Goal: Task Accomplishment & Management: Complete application form

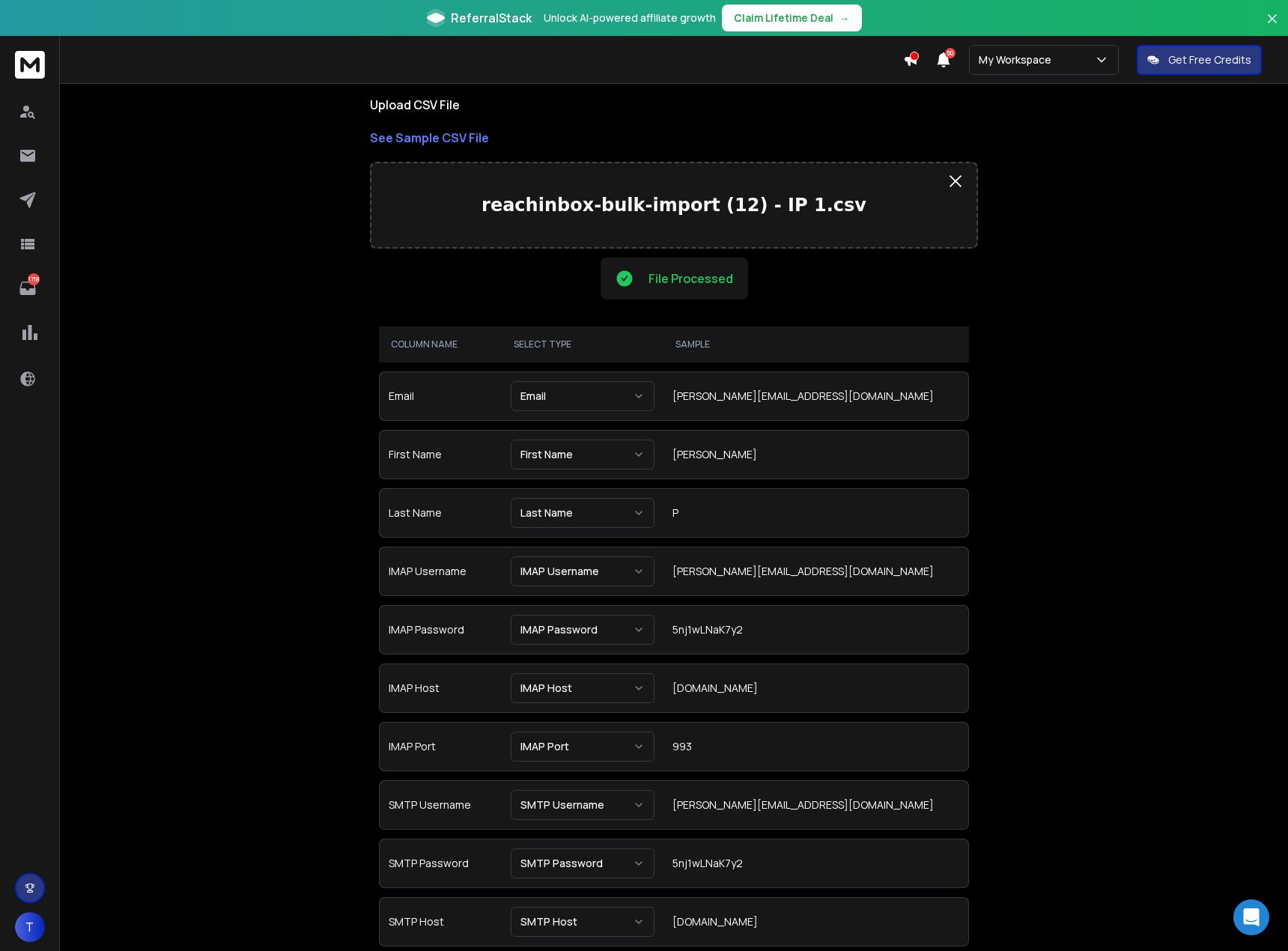
click at [956, 177] on icon at bounding box center [956, 181] width 18 height 18
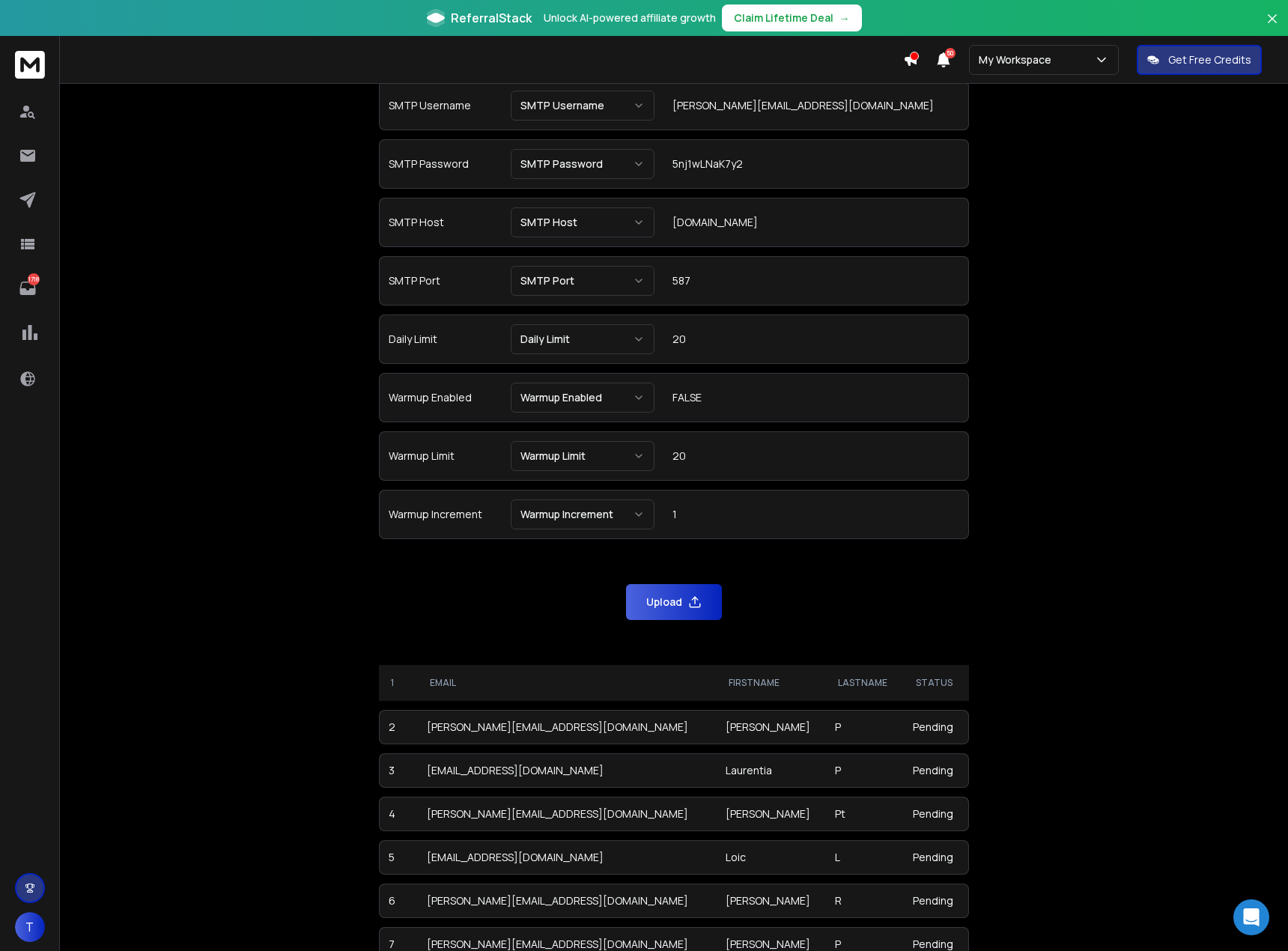
scroll to position [696, 0]
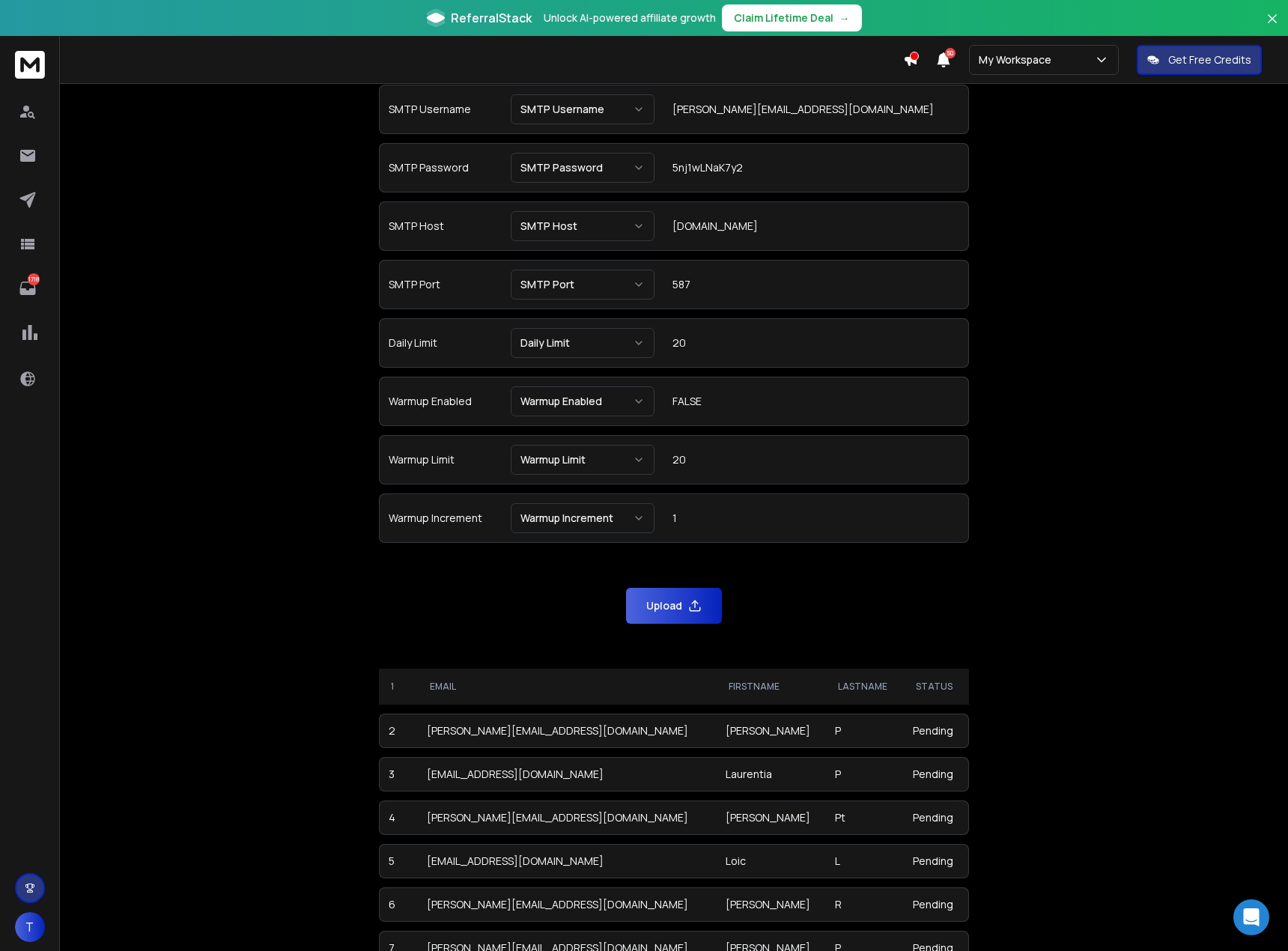
click at [700, 603] on icon at bounding box center [695, 606] width 14 height 14
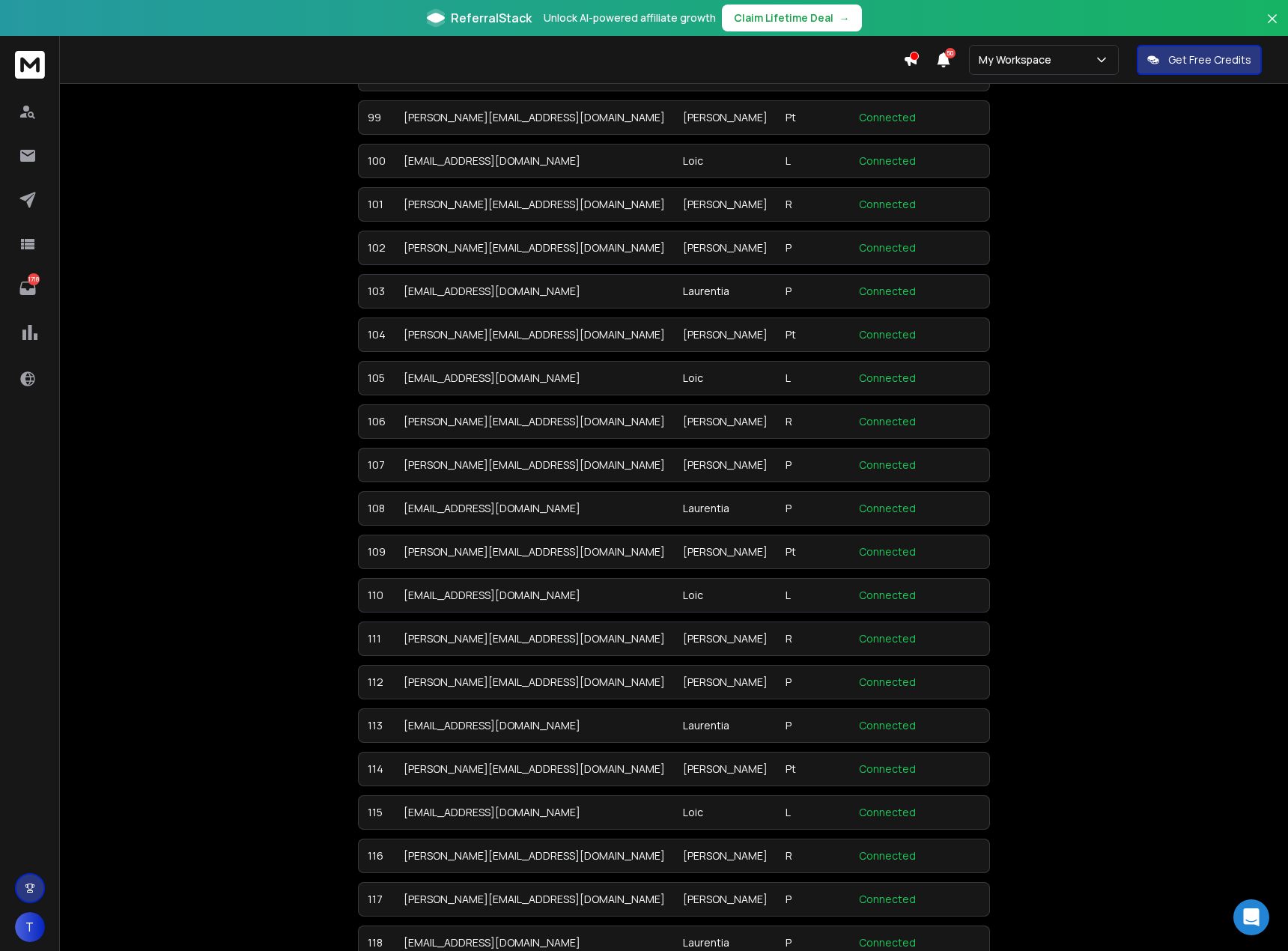
scroll to position [7731, 0]
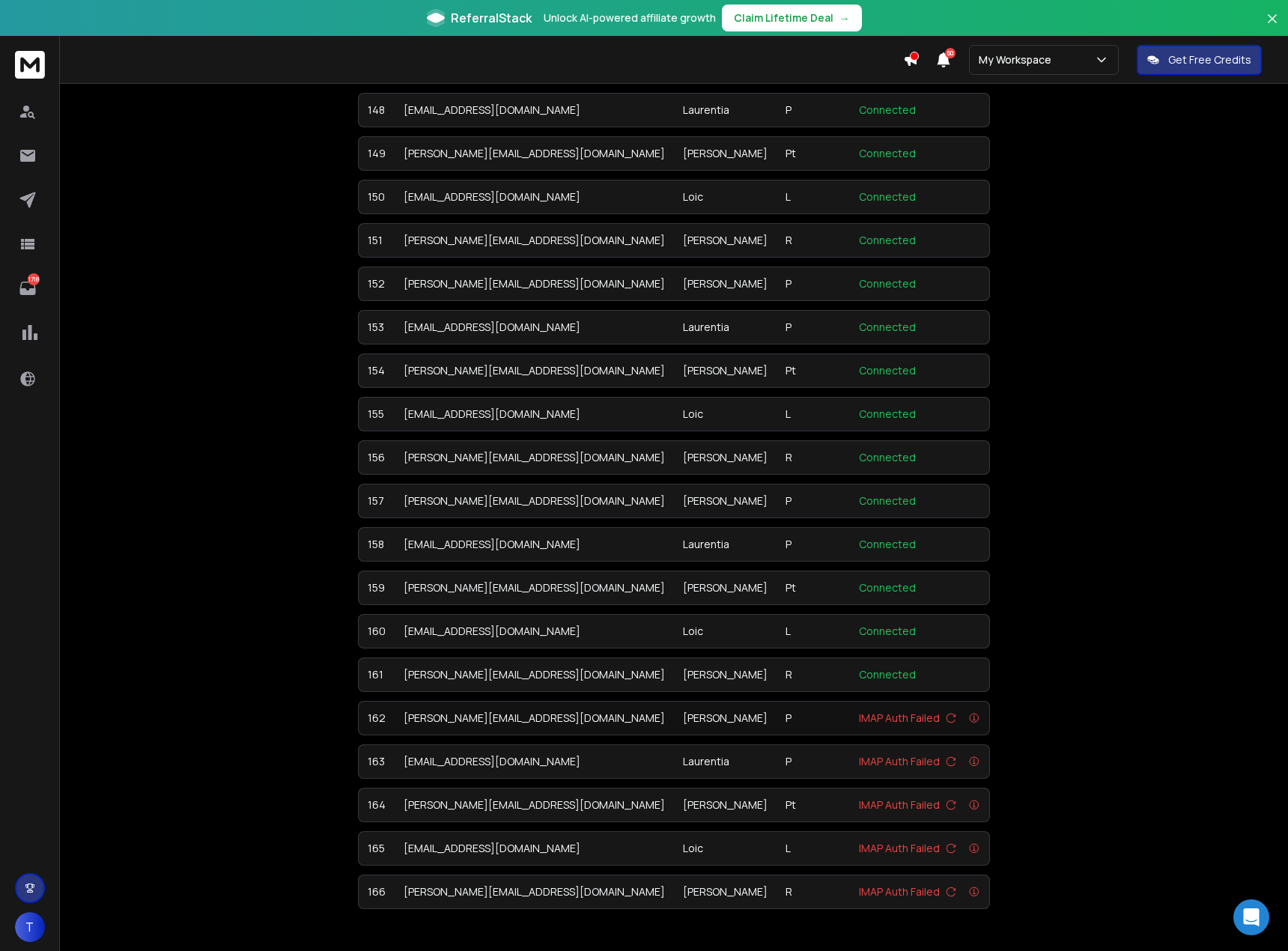
click at [946, 713] on icon at bounding box center [951, 718] width 11 height 11
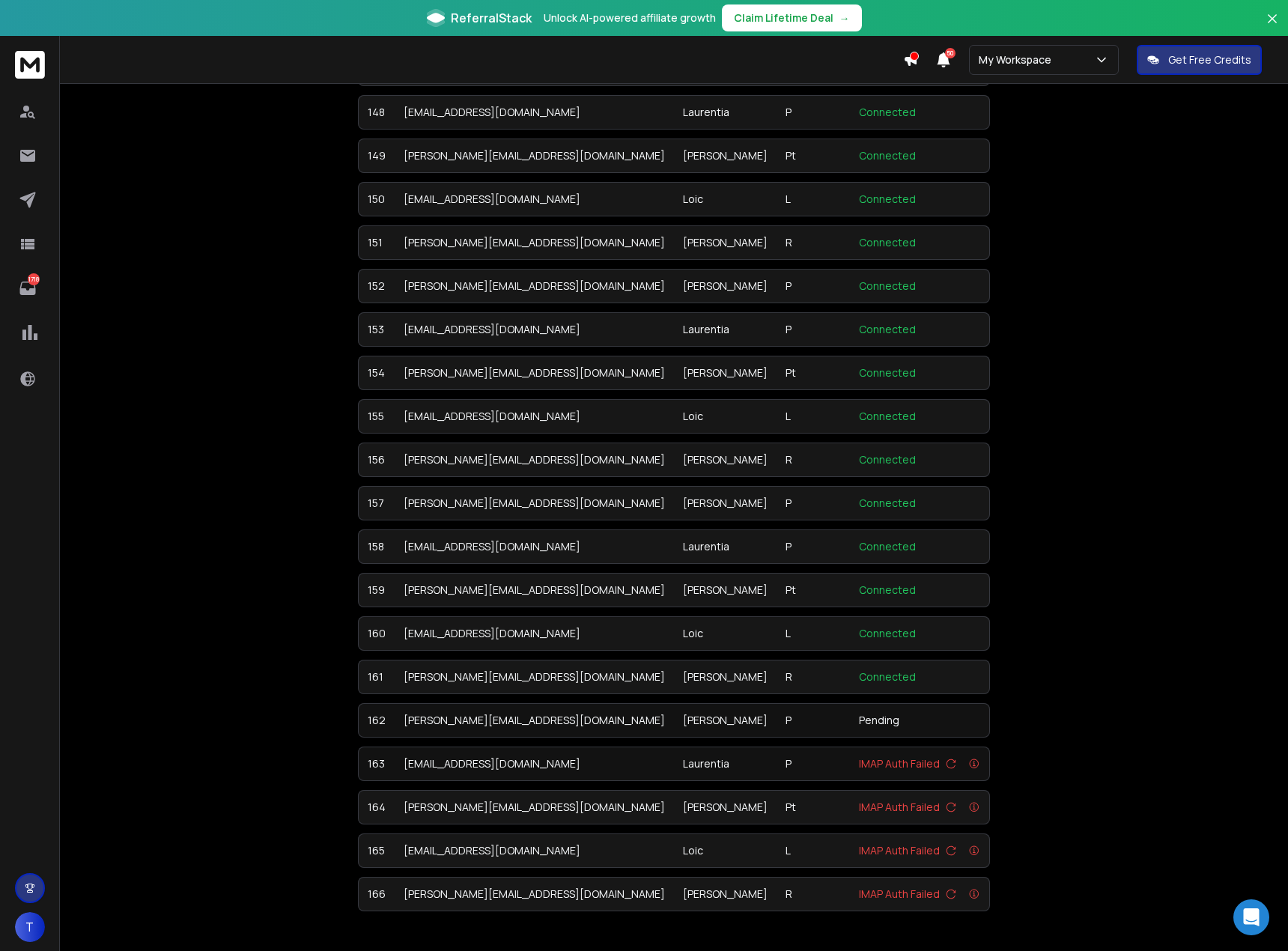
click at [946, 761] on icon at bounding box center [951, 763] width 11 height 11
drag, startPoint x: 909, startPoint y: 807, endPoint x: 909, endPoint y: 853, distance: 46.0
click at [946, 809] on icon at bounding box center [951, 806] width 11 height 11
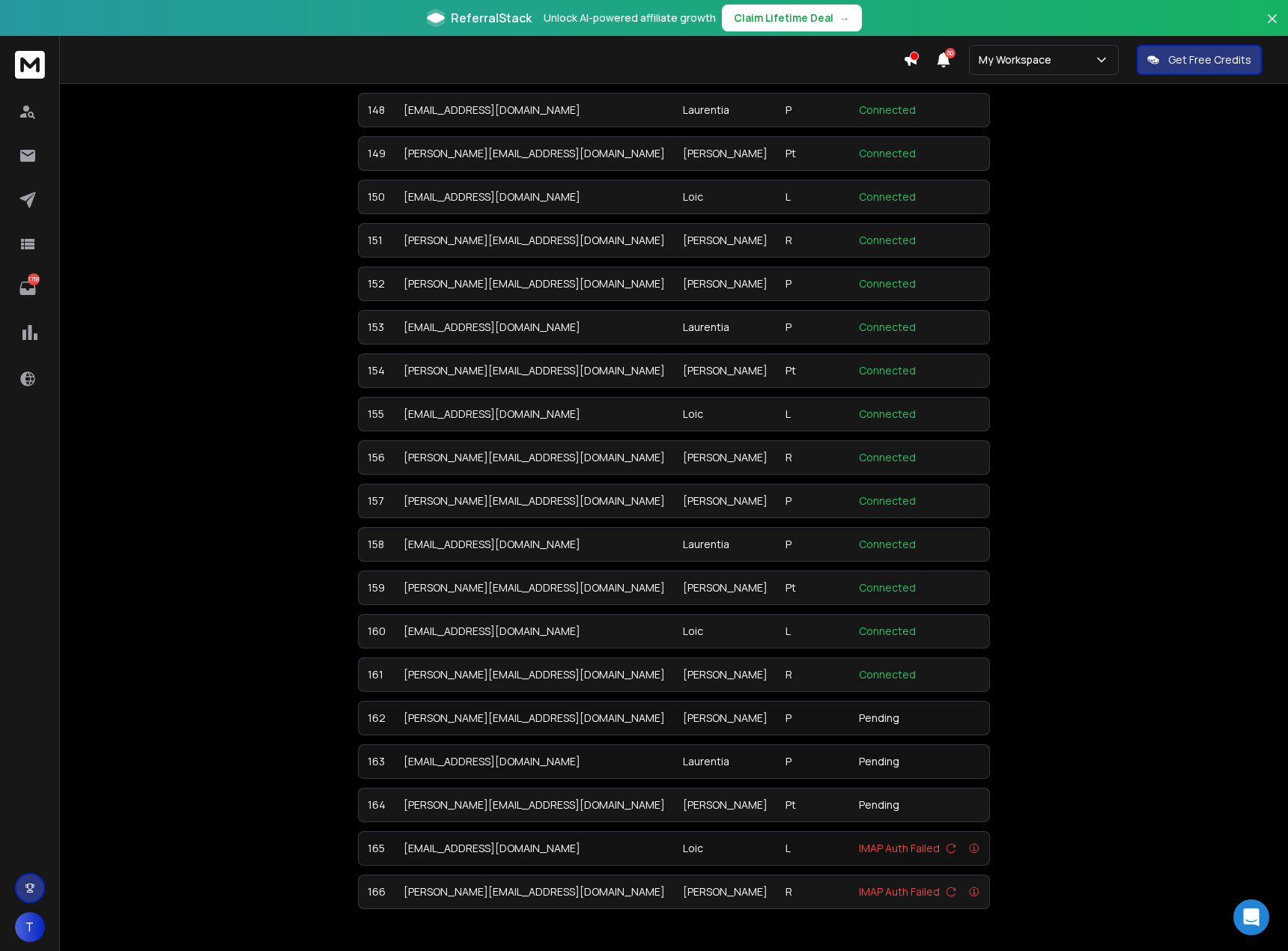
click at [946, 852] on icon at bounding box center [951, 849] width 11 height 11
click at [909, 884] on div "IMAP Auth Failed" at bounding box center [919, 891] width 121 height 15
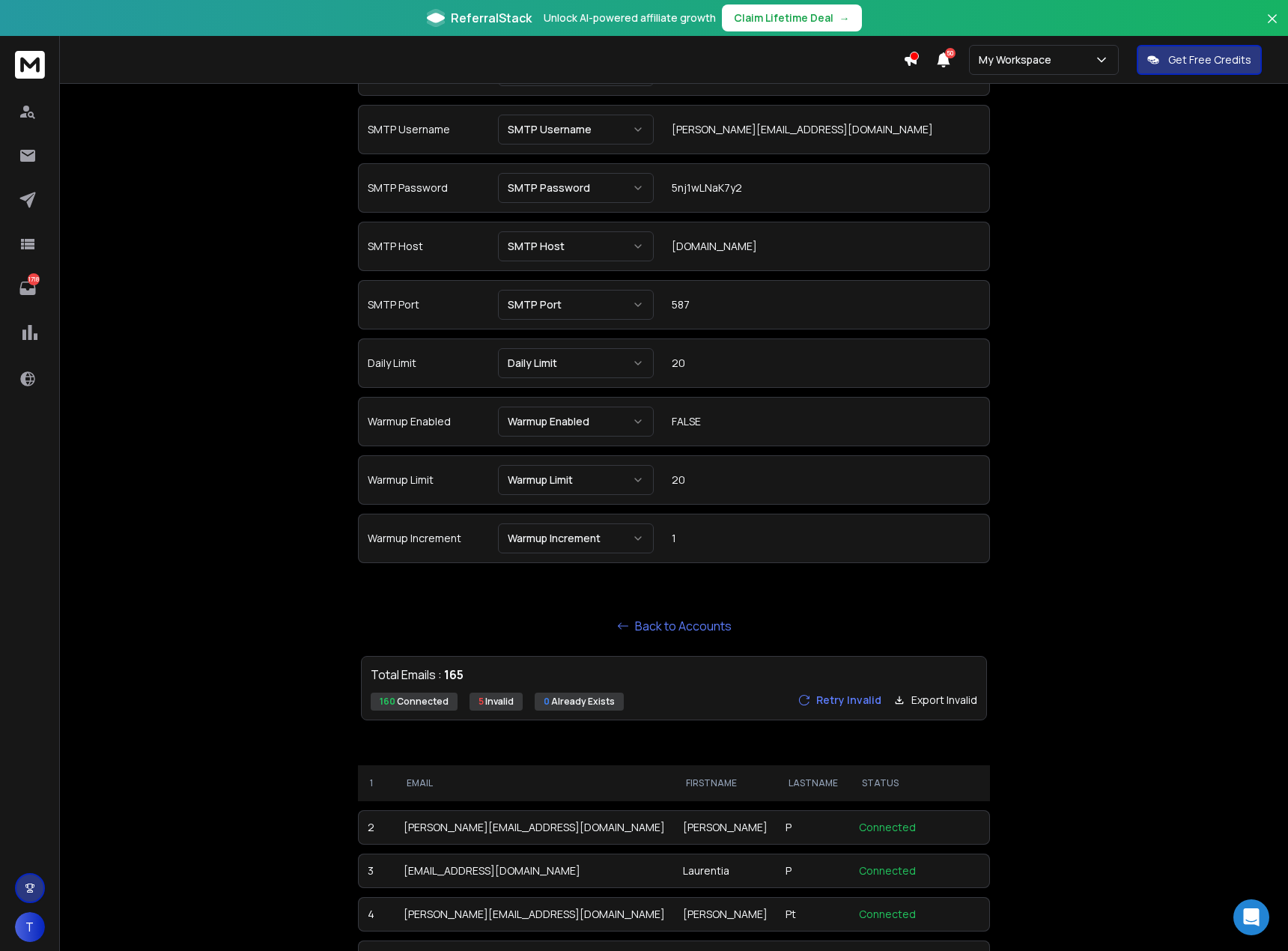
scroll to position [0, 0]
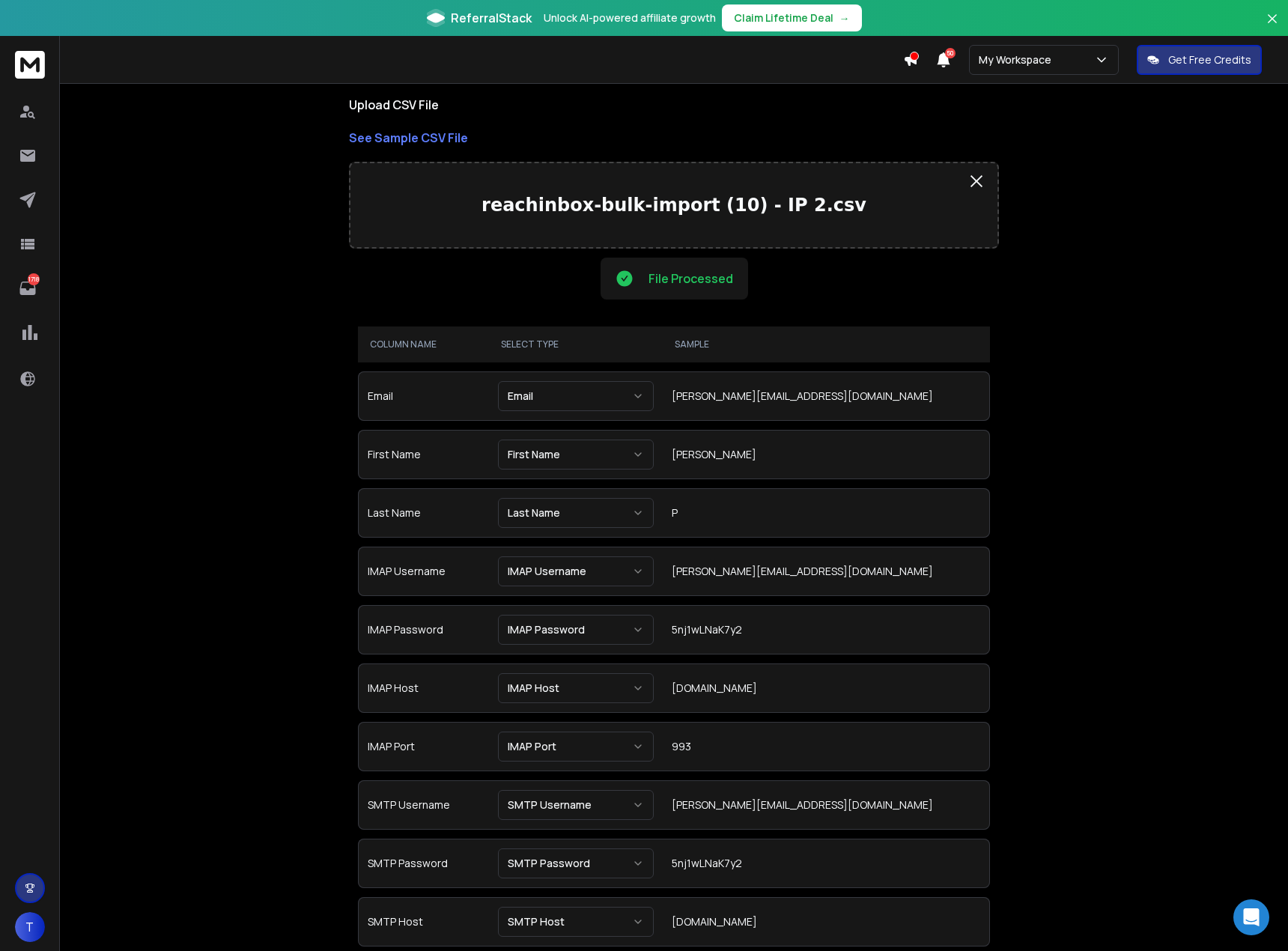
click at [967, 183] on icon at bounding box center [976, 181] width 18 height 18
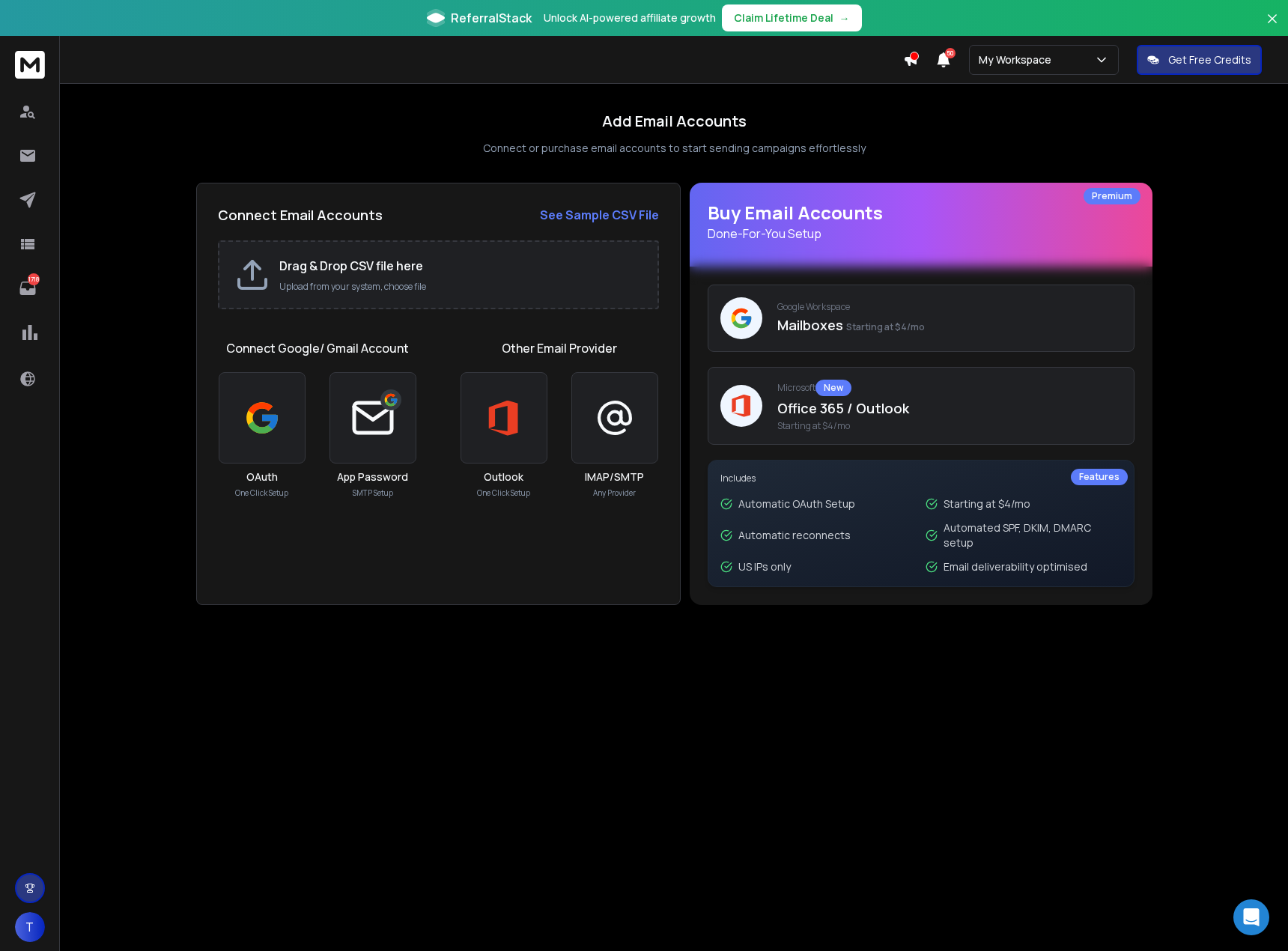
click at [454, 302] on div "Drag & Drop CSV file here Upload from your system, choose file" at bounding box center [438, 274] width 441 height 69
type input "**********"
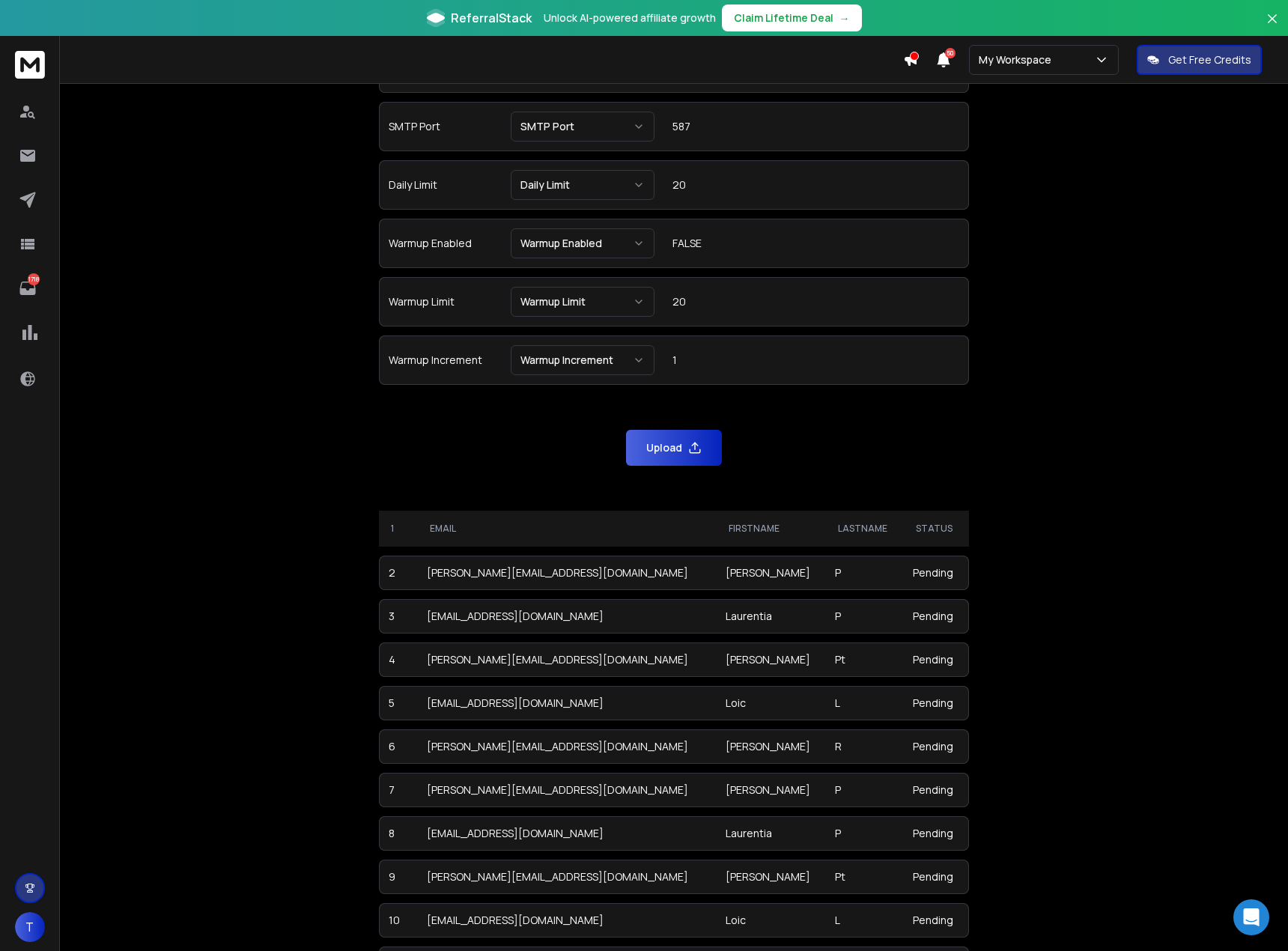
scroll to position [848, 0]
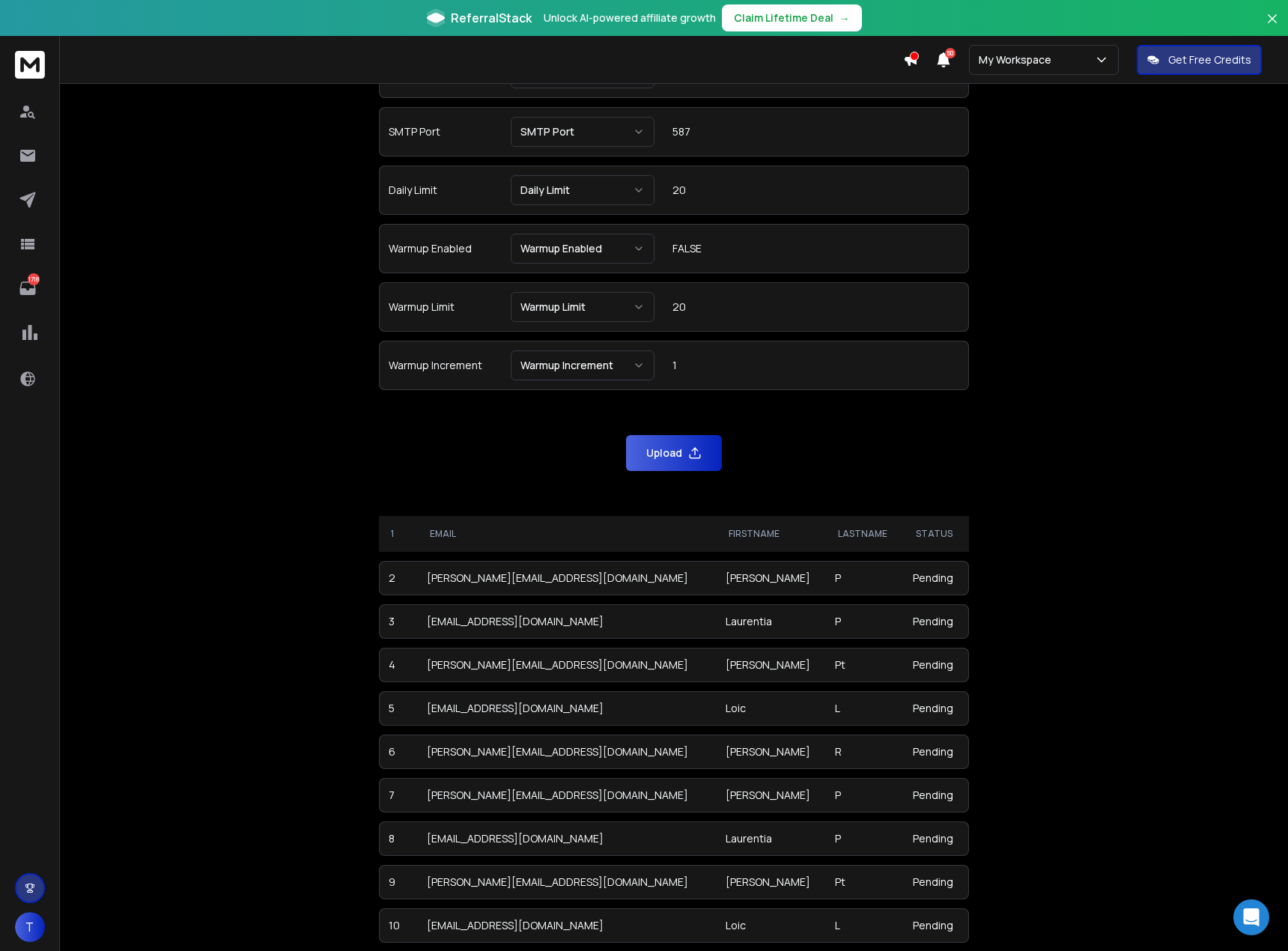
click at [677, 460] on button "Upload" at bounding box center [673, 453] width 96 height 36
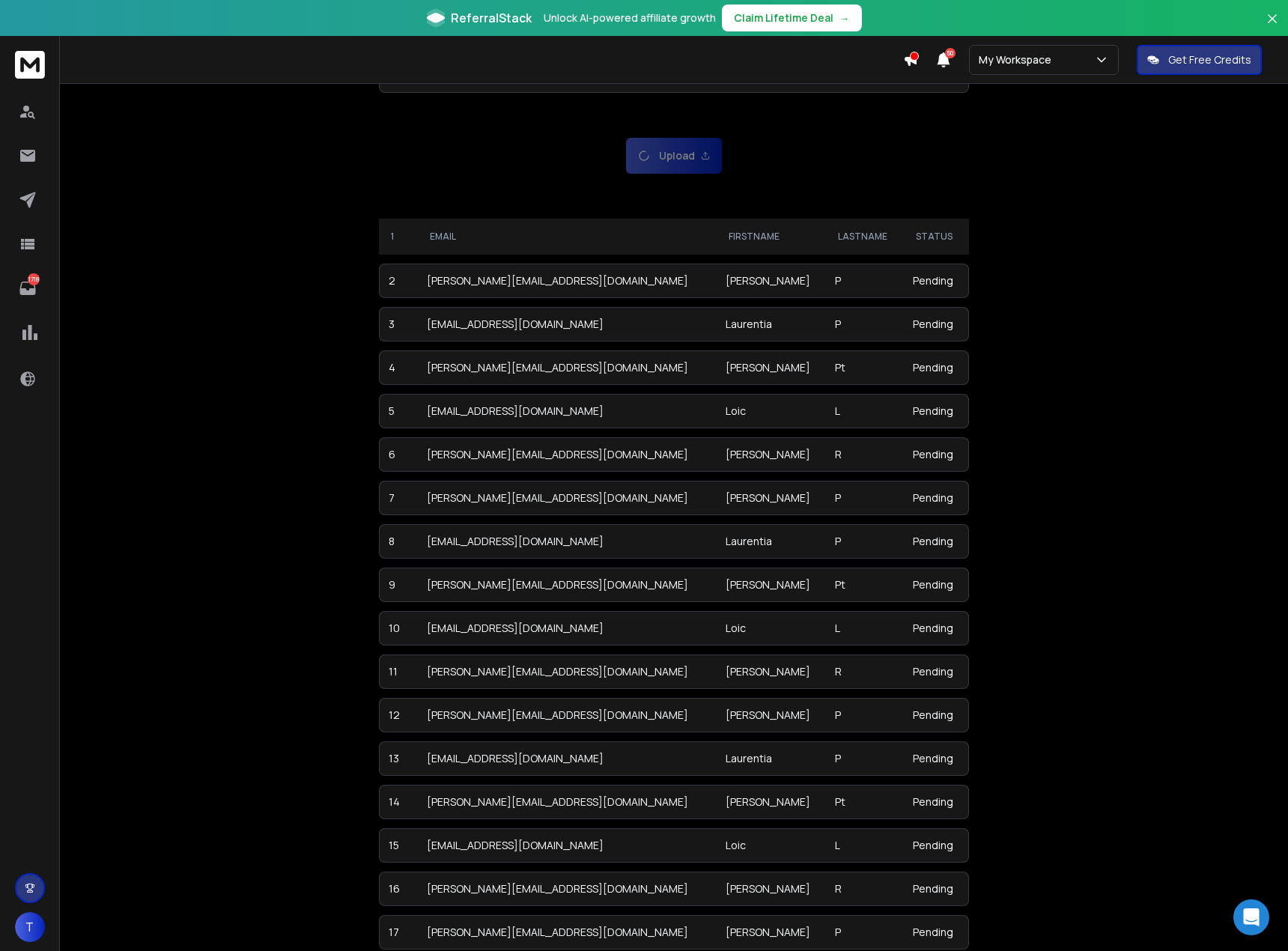
scroll to position [1146, 0]
